Goal: Task Accomplishment & Management: Manage account settings

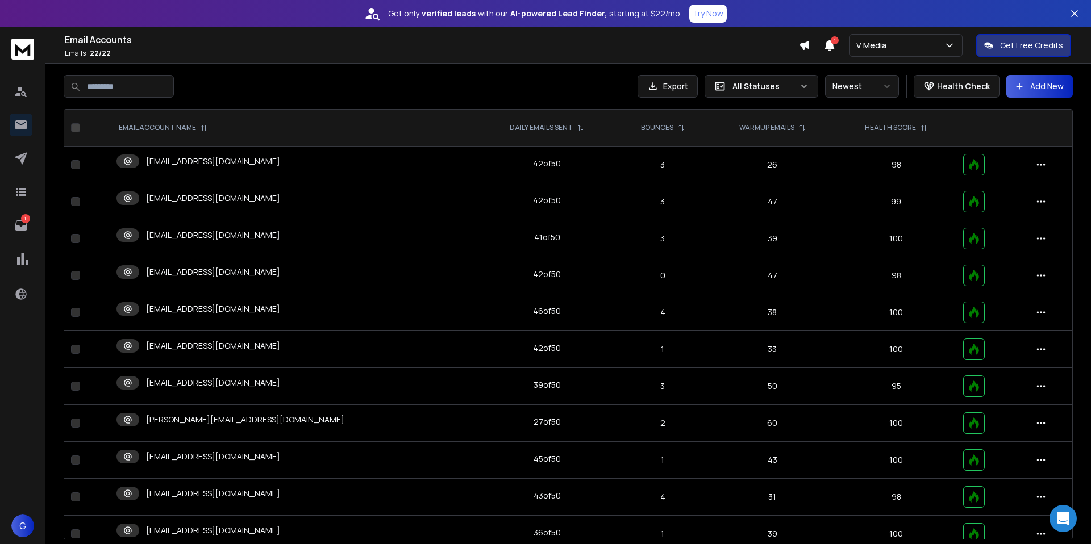
click at [838, 51] on div "1 V Media Get Free Credits" at bounding box center [935, 45] width 272 height 23
click at [836, 51] on div "1 V Media Get Free Credits" at bounding box center [935, 45] width 272 height 23
click at [833, 48] on icon at bounding box center [829, 44] width 10 height 11
click at [25, 224] on icon at bounding box center [21, 226] width 14 height 14
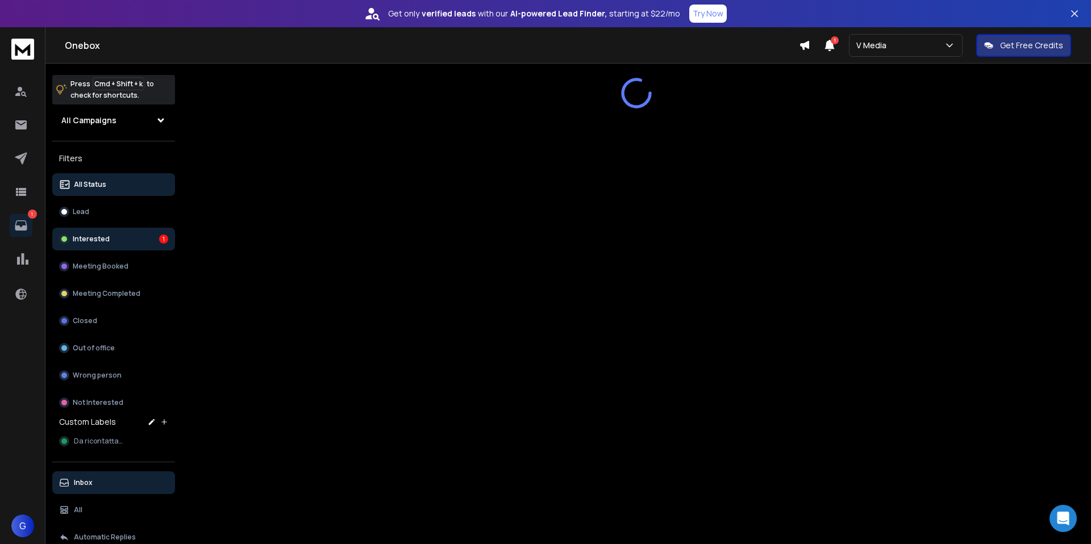
click at [98, 244] on div "Interested" at bounding box center [84, 239] width 51 height 10
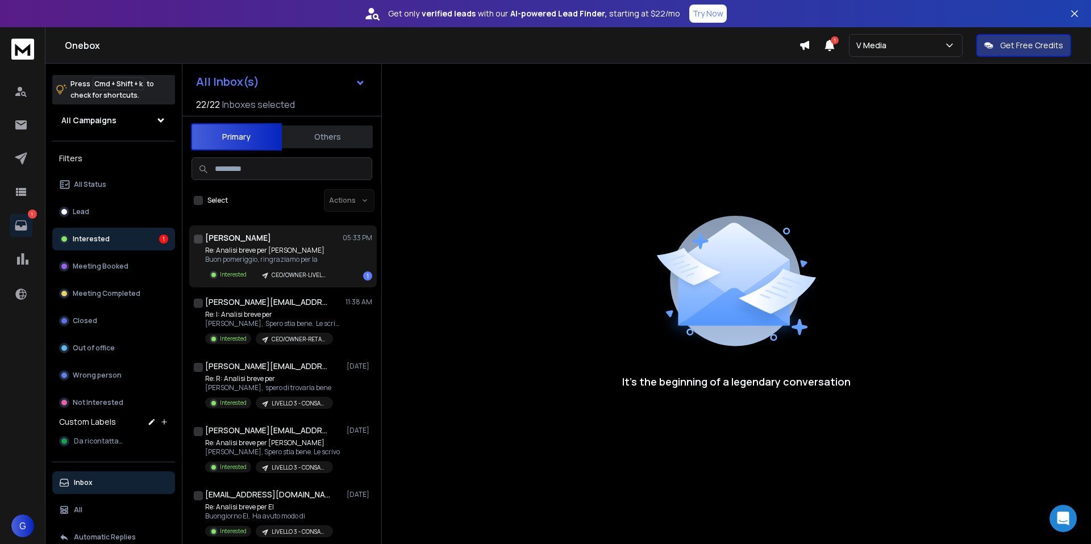
click at [273, 240] on div "[PERSON_NAME] 05:33 PM" at bounding box center [288, 237] width 167 height 11
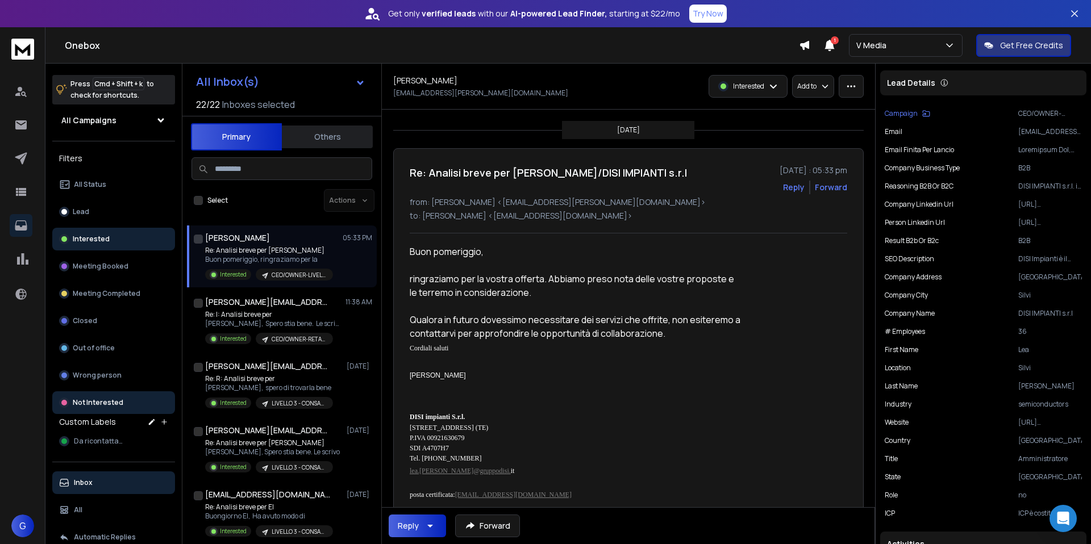
click at [107, 404] on p "Not Interested" at bounding box center [98, 402] width 51 height 9
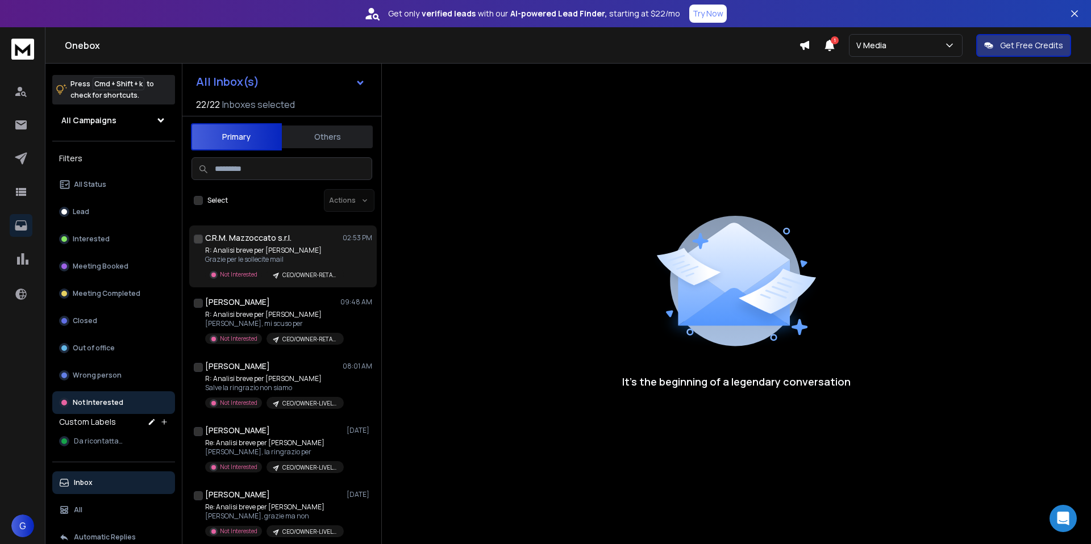
click at [320, 243] on div "C.R.M. Mazzoccato s.r.l. 02:53 PM" at bounding box center [288, 237] width 167 height 11
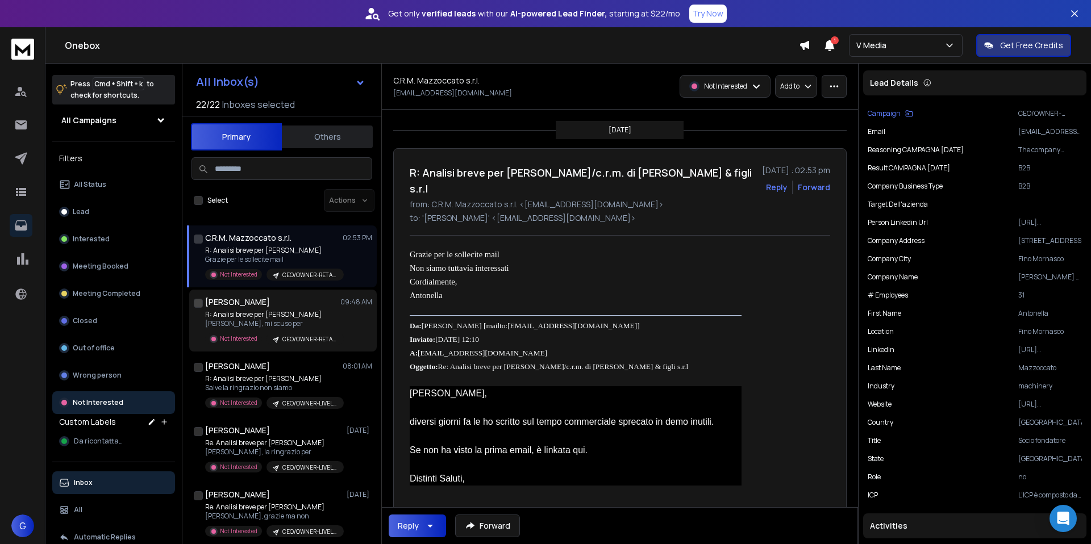
click at [318, 306] on div "[PERSON_NAME] 09:48 AM" at bounding box center [288, 302] width 167 height 11
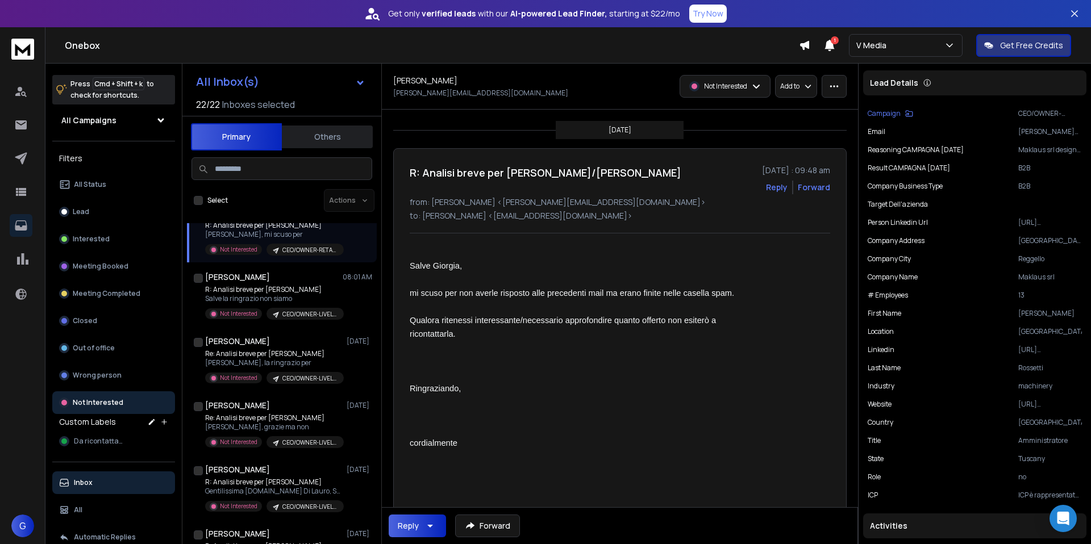
scroll to position [90, 0]
click at [318, 306] on div "R: Analisi breve per [PERSON_NAME] la ringrazio non siamo Not Interested CEO/OW…" at bounding box center [274, 302] width 139 height 35
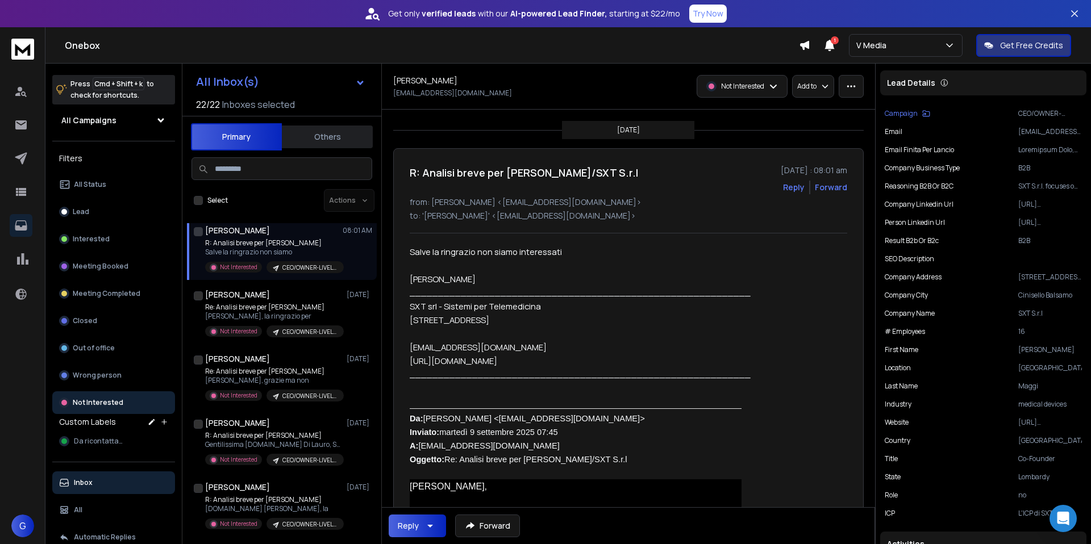
scroll to position [137, 0]
click at [318, 306] on p "Re: Analisi breve per [PERSON_NAME]" at bounding box center [273, 306] width 136 height 9
